Goal: Navigation & Orientation: Find specific page/section

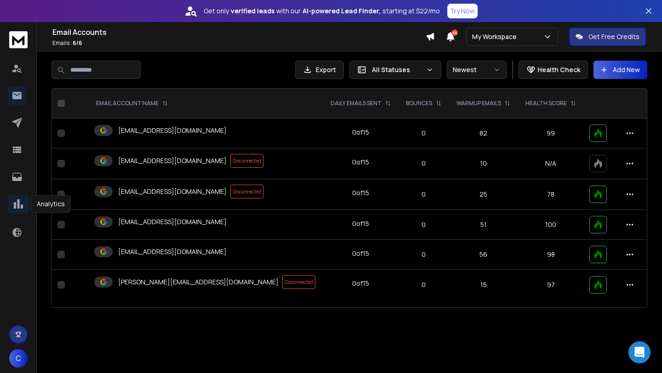
click at [19, 199] on icon at bounding box center [18, 204] width 14 height 14
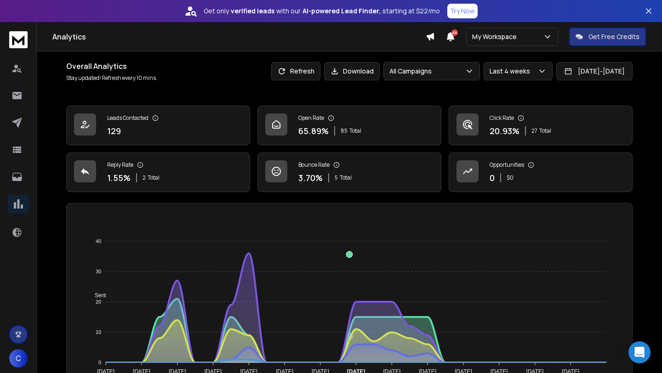
click at [149, 177] on span "Total" at bounding box center [154, 177] width 12 height 7
click at [22, 123] on icon at bounding box center [16, 122] width 11 height 11
